Goal: Navigation & Orientation: Find specific page/section

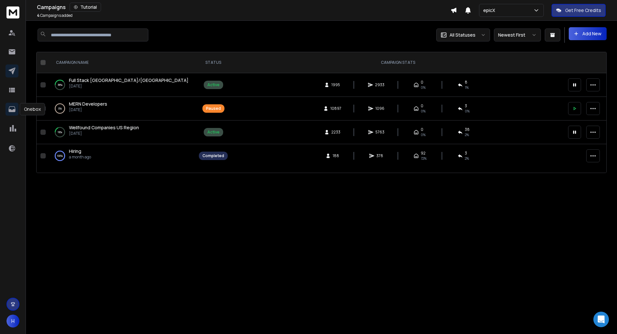
click at [15, 112] on icon at bounding box center [11, 109] width 7 height 6
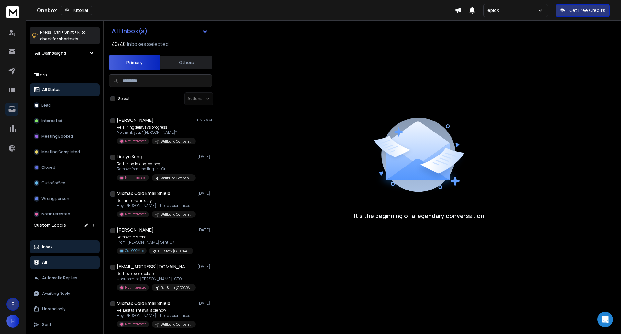
click at [51, 256] on button "All" at bounding box center [65, 262] width 70 height 13
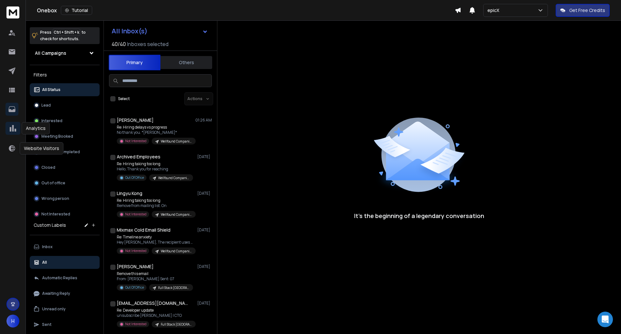
click at [14, 131] on icon at bounding box center [13, 128] width 10 height 10
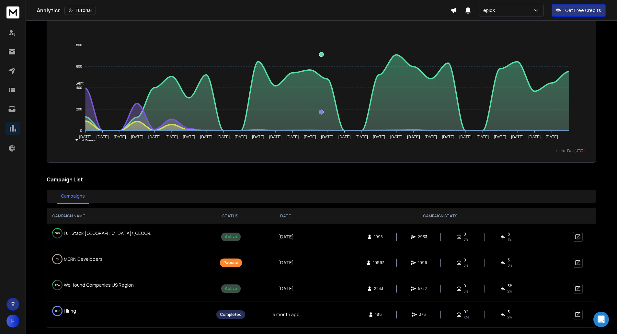
scroll to position [110, 0]
click at [14, 55] on icon at bounding box center [12, 52] width 8 height 8
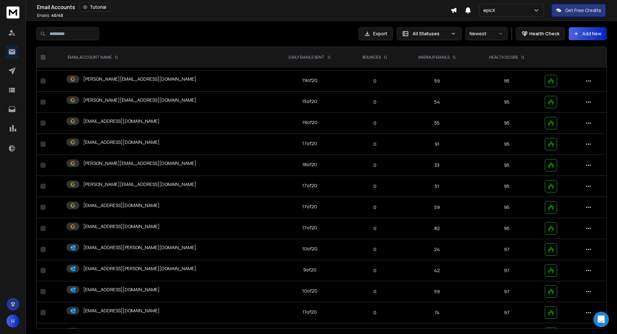
scroll to position [421, 0]
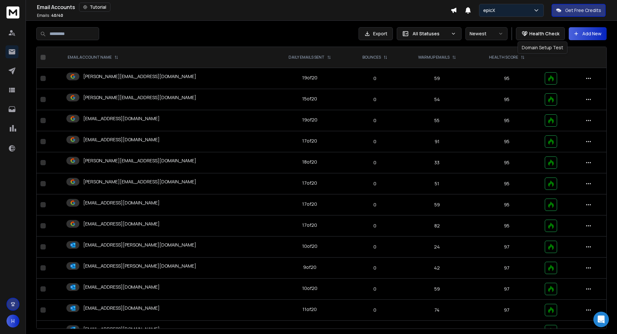
click at [508, 5] on button "epicX" at bounding box center [511, 10] width 65 height 13
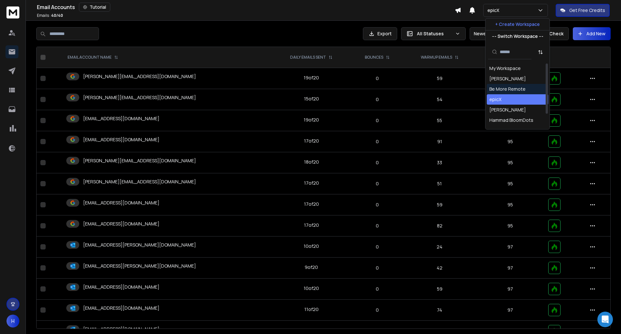
click at [507, 88] on div "Be More Remote" at bounding box center [508, 89] width 36 height 6
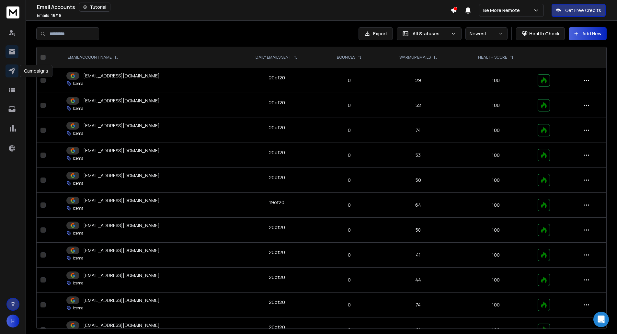
click at [14, 68] on icon at bounding box center [11, 71] width 7 height 7
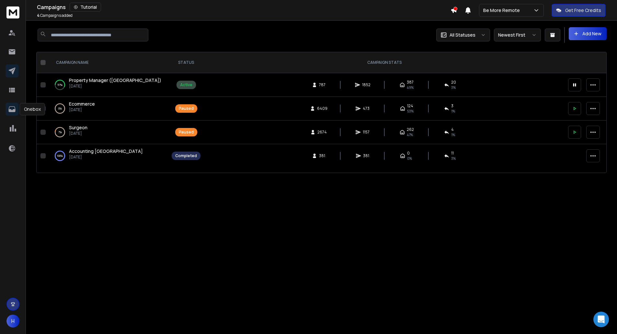
click at [10, 109] on icon at bounding box center [12, 109] width 8 height 8
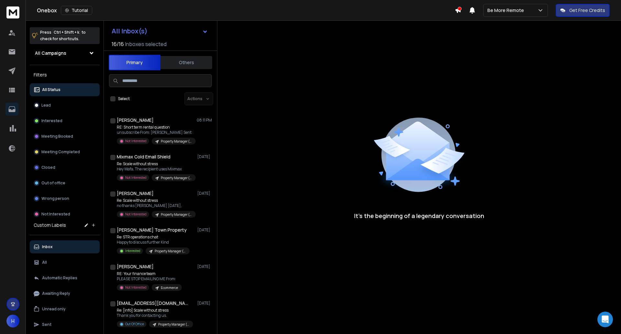
click at [60, 263] on button "All" at bounding box center [65, 262] width 70 height 13
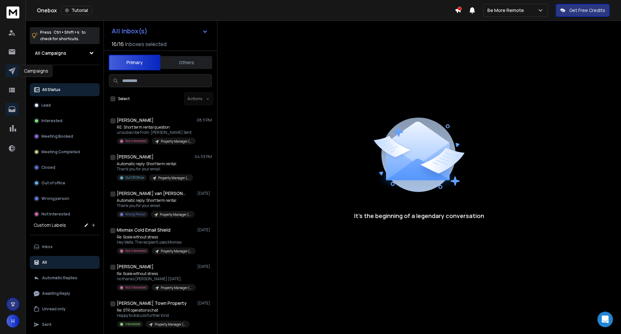
click at [15, 66] on link at bounding box center [12, 70] width 13 height 13
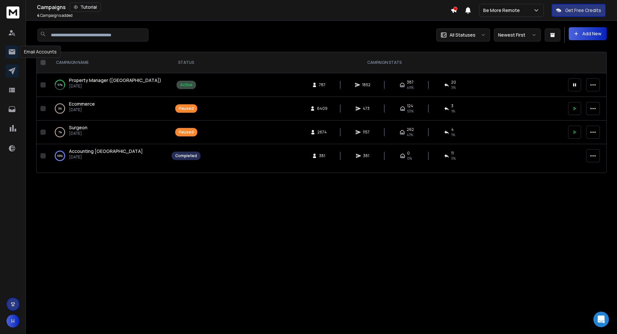
click at [13, 54] on icon at bounding box center [12, 51] width 6 height 5
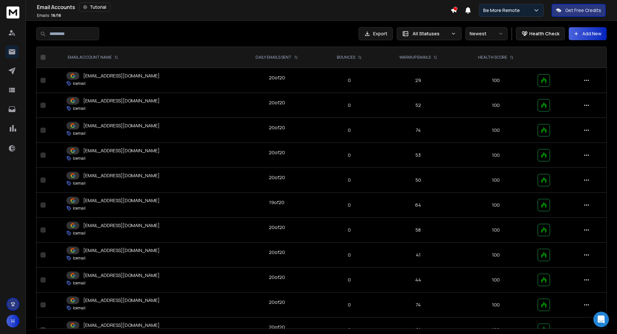
click at [501, 14] on button "Be More Remote" at bounding box center [511, 10] width 65 height 13
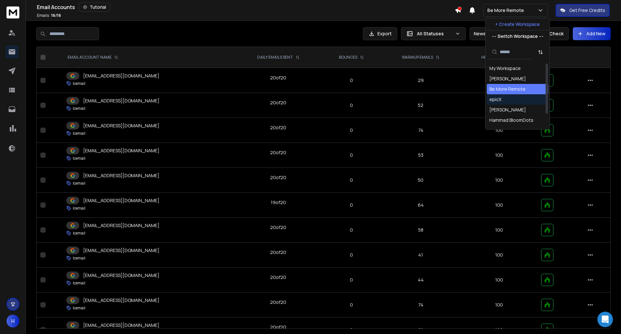
click at [491, 99] on div "epicX" at bounding box center [496, 99] width 12 height 6
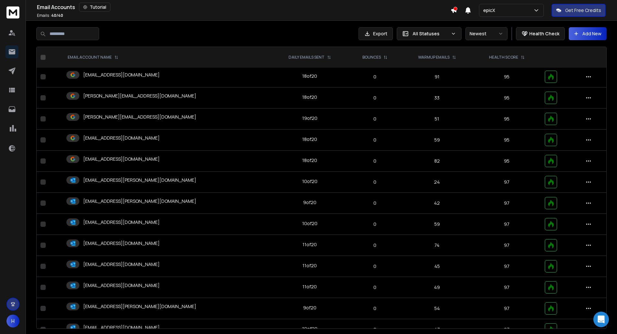
scroll to position [586, 0]
